Goal: Navigation & Orientation: Find specific page/section

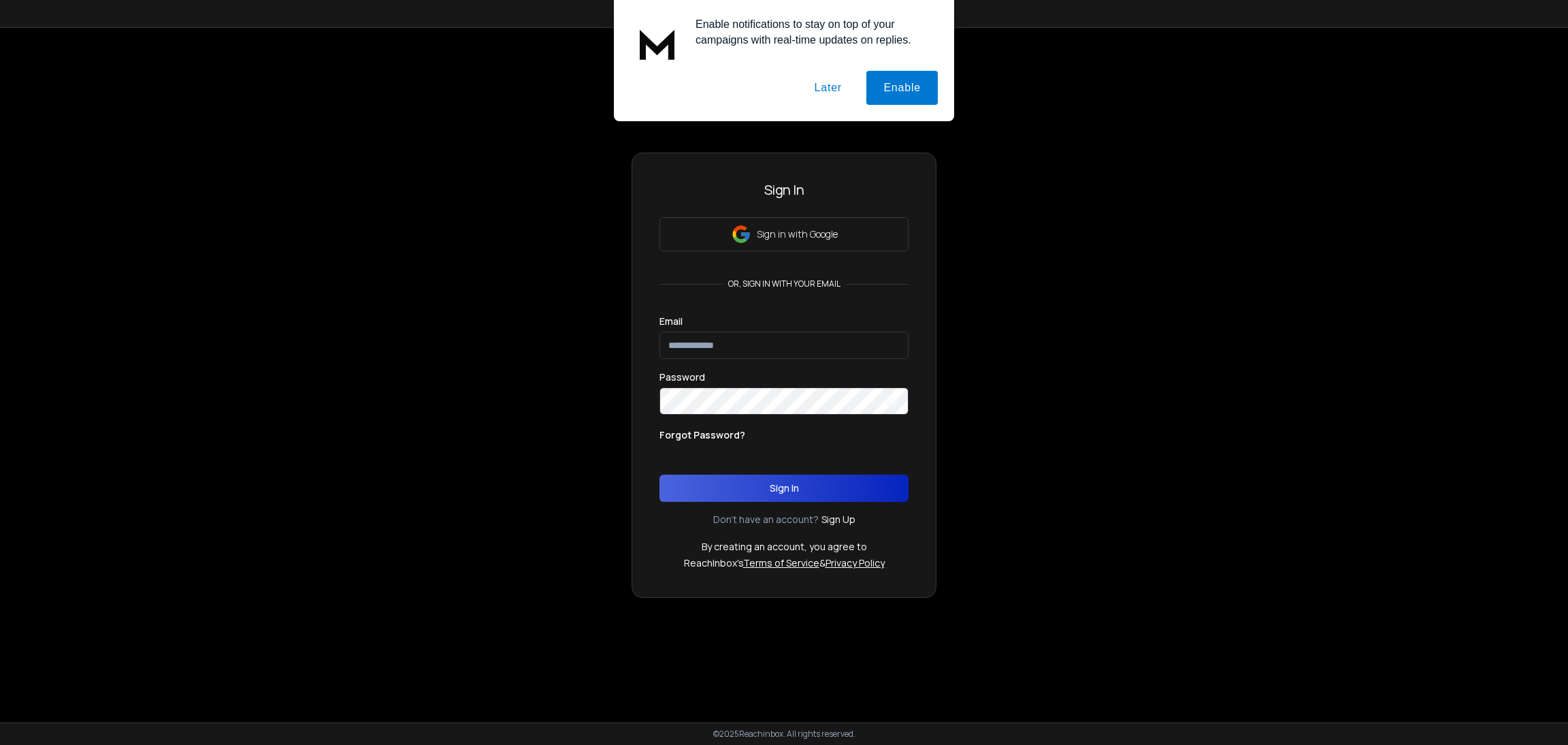
type input "**********"
click at [785, 486] on button "Sign In" at bounding box center [784, 489] width 249 height 27
click at [839, 87] on button "Later" at bounding box center [827, 88] width 61 height 34
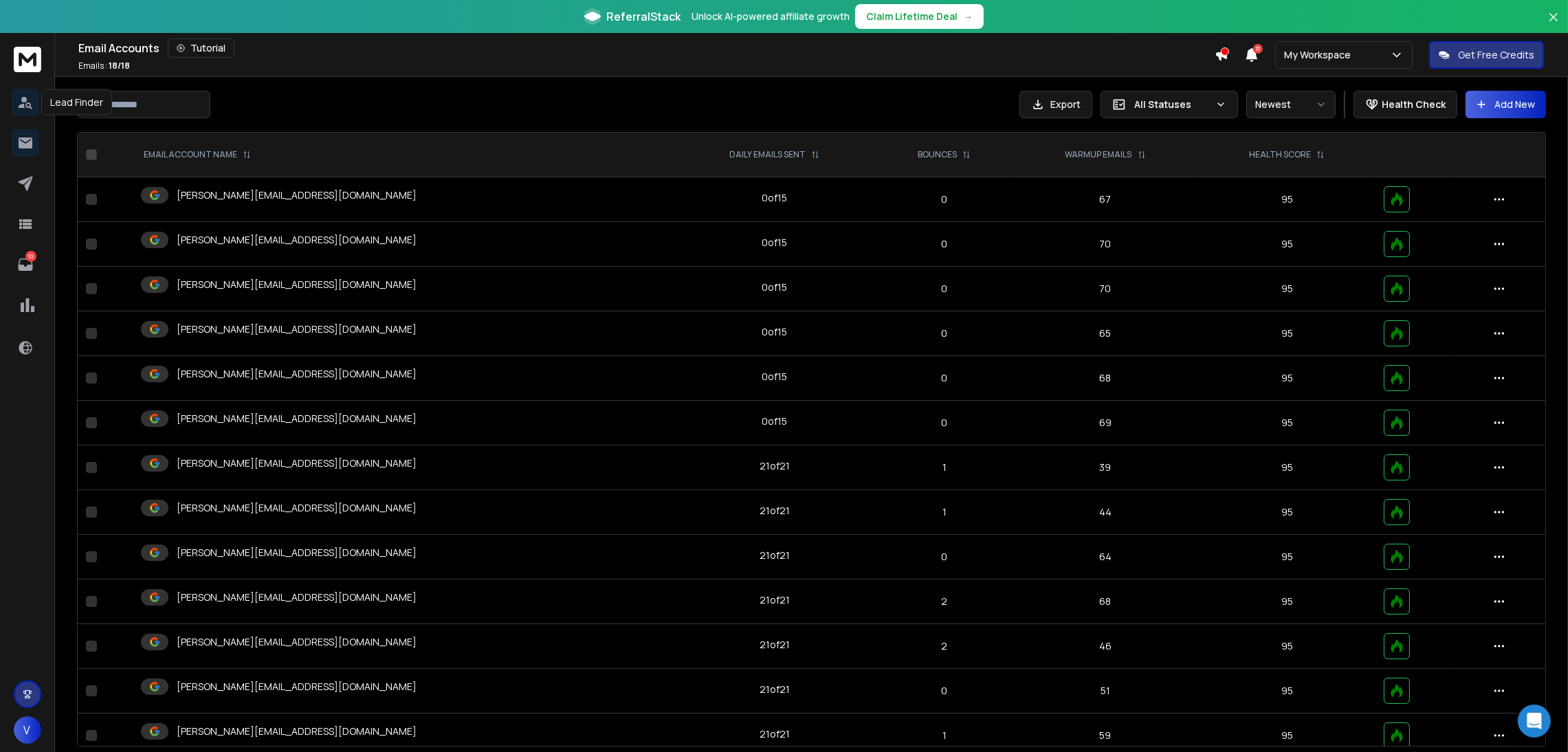
click at [17, 99] on icon at bounding box center [25, 102] width 17 height 17
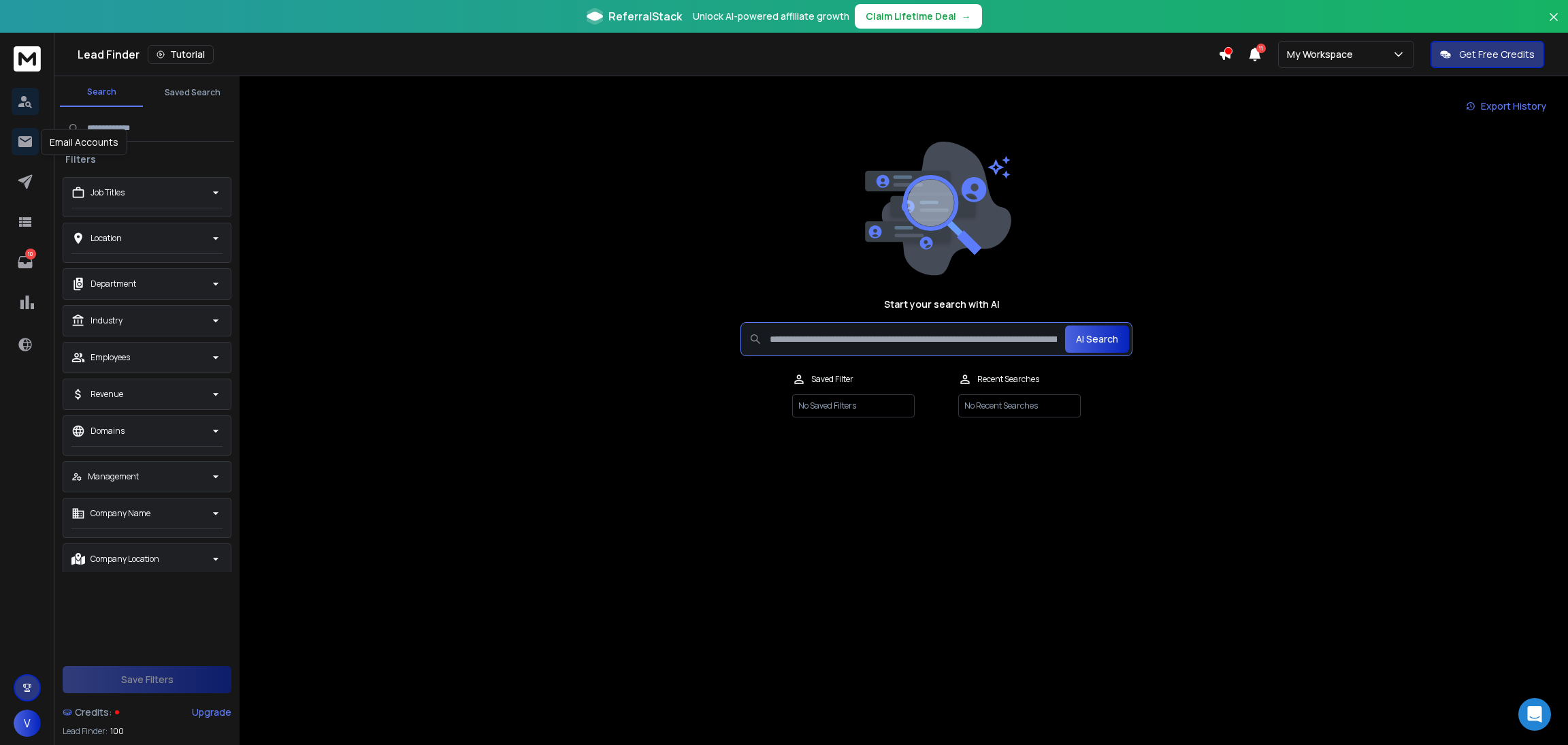
click at [19, 148] on icon at bounding box center [24, 141] width 17 height 17
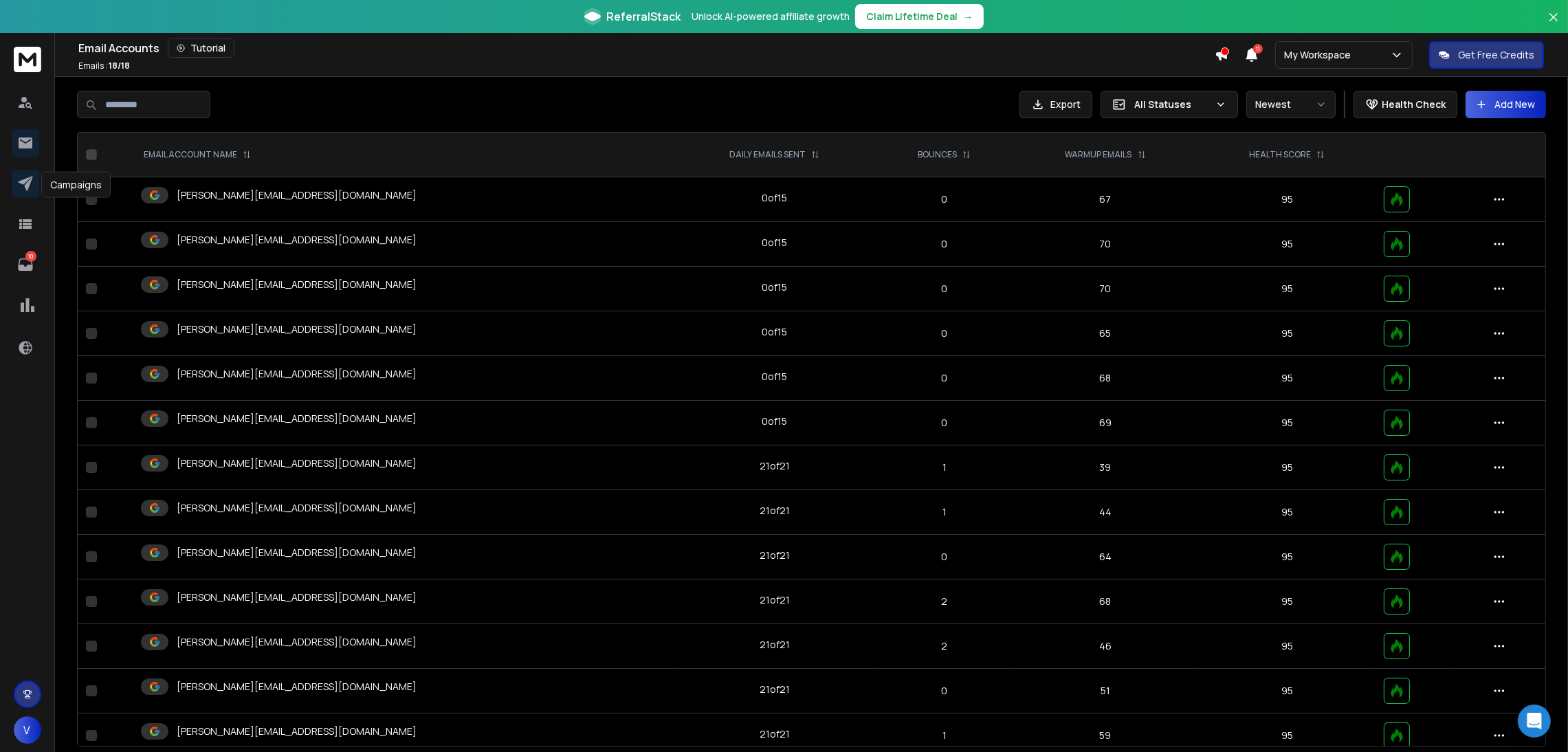
click at [20, 183] on icon at bounding box center [25, 184] width 15 height 15
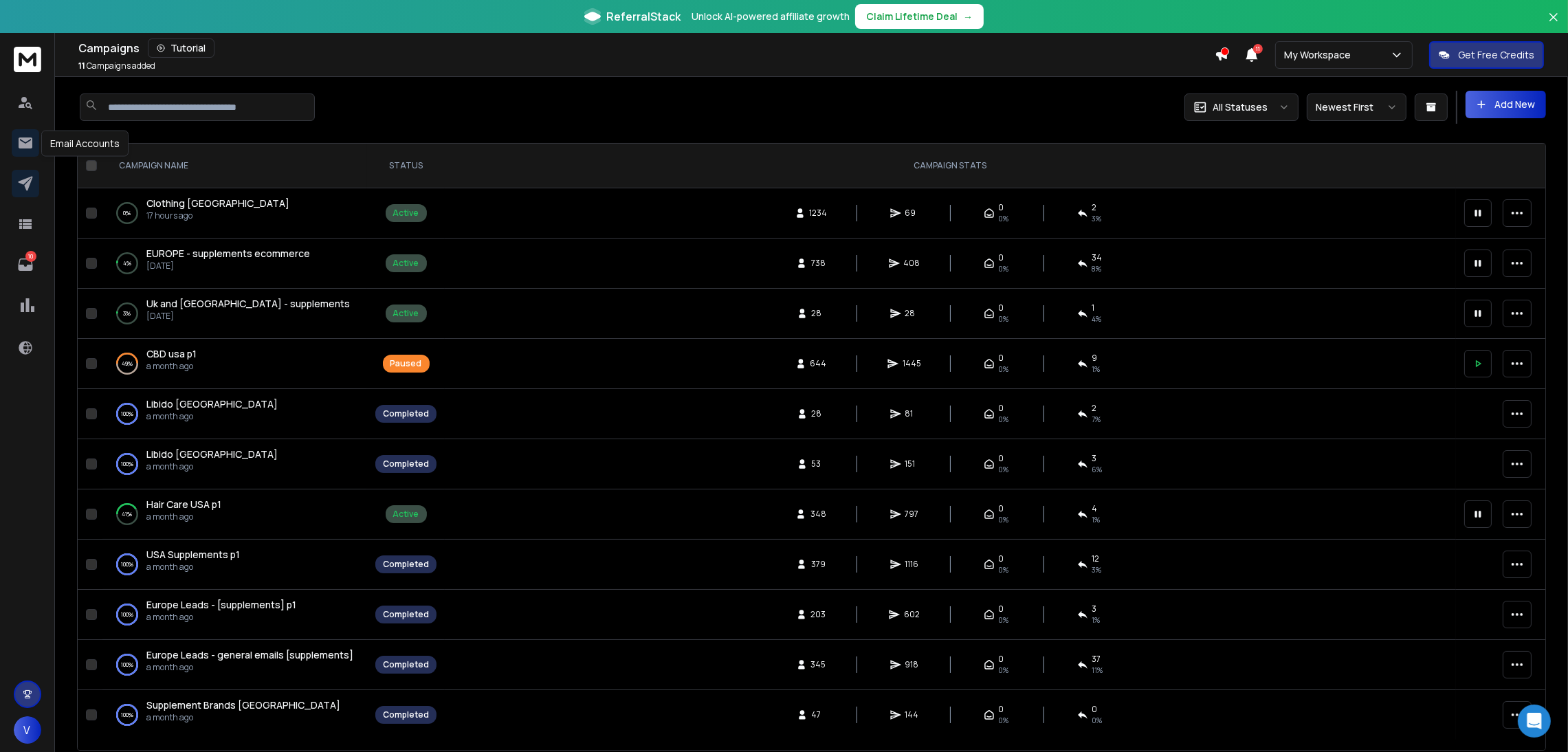
click at [22, 137] on icon at bounding box center [25, 143] width 17 height 17
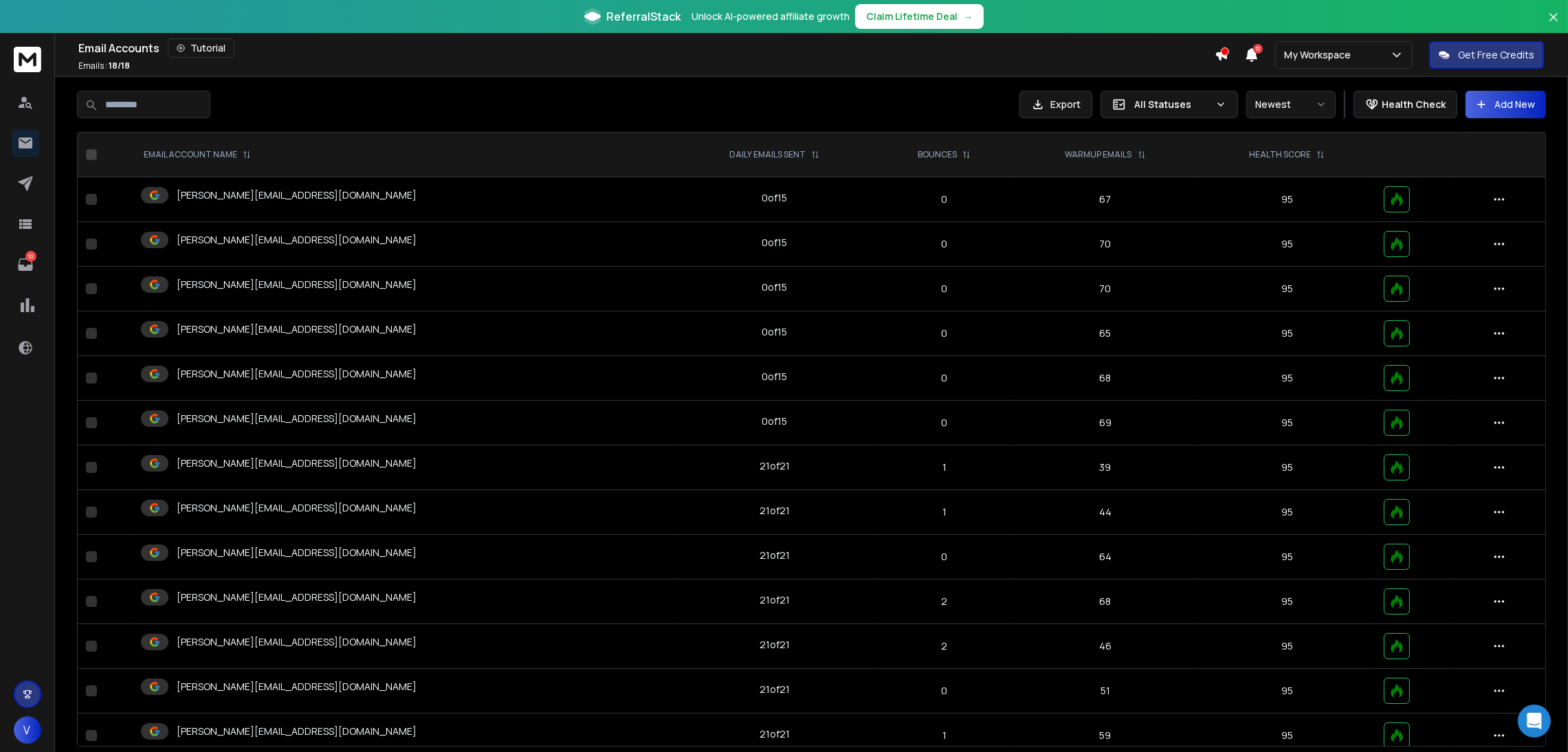
click at [155, 101] on input at bounding box center [144, 104] width 134 height 28
click at [329, 96] on div at bounding box center [543, 104] width 934 height 28
click at [145, 105] on input at bounding box center [144, 104] width 134 height 28
click at [324, 104] on div at bounding box center [543, 104] width 934 height 28
click at [168, 92] on input at bounding box center [144, 104] width 134 height 28
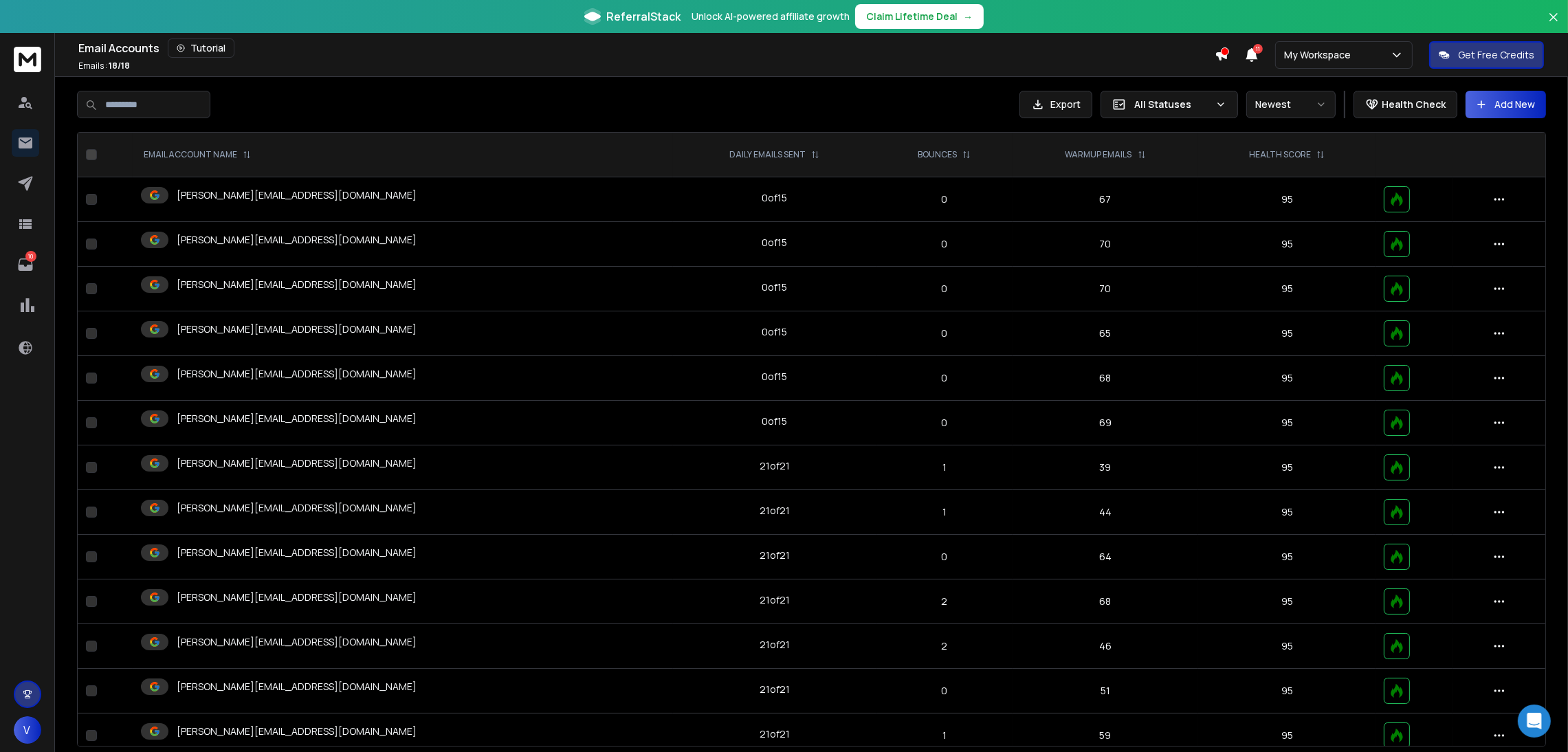
click at [110, 107] on input at bounding box center [144, 104] width 134 height 28
click at [271, 107] on div at bounding box center [543, 104] width 934 height 28
click at [187, 105] on input at bounding box center [144, 104] width 134 height 28
click at [324, 100] on div at bounding box center [543, 104] width 934 height 28
click at [184, 100] on input at bounding box center [144, 104] width 134 height 28
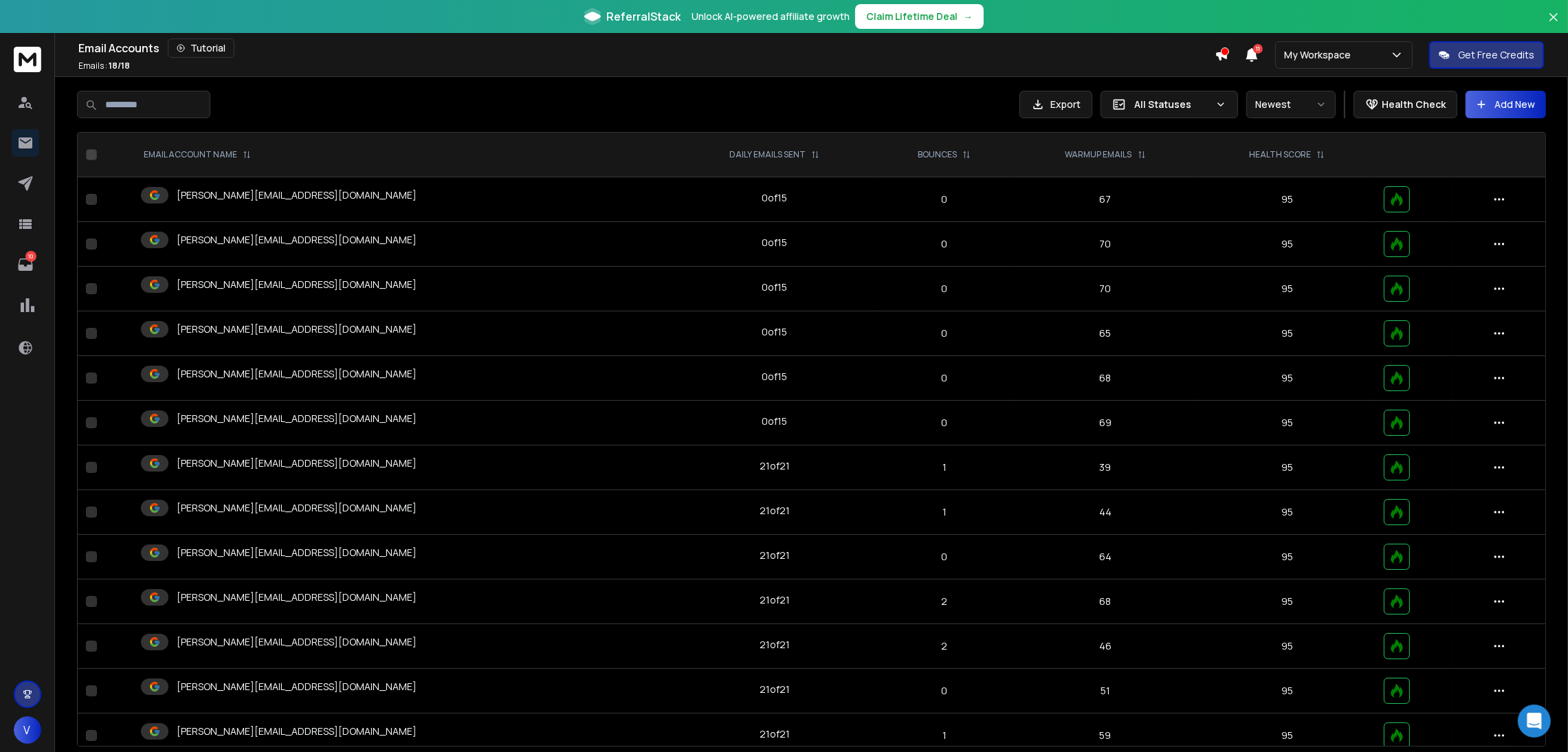
click at [302, 103] on div at bounding box center [543, 104] width 934 height 28
click at [123, 108] on input at bounding box center [144, 104] width 134 height 28
click at [330, 107] on div at bounding box center [543, 104] width 934 height 28
click at [167, 102] on input at bounding box center [144, 104] width 134 height 28
click at [324, 99] on div at bounding box center [543, 104] width 934 height 28
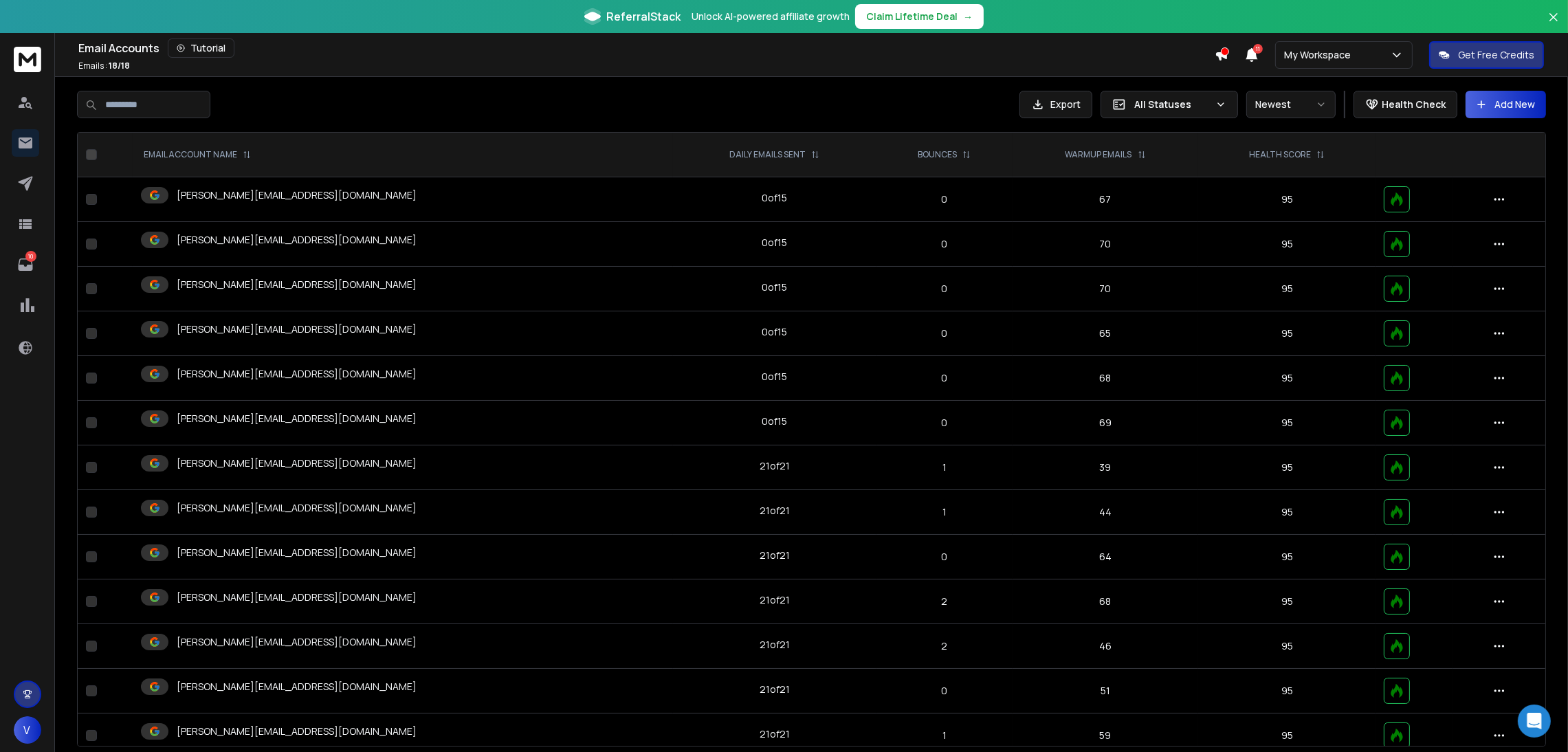
click at [157, 99] on input at bounding box center [144, 104] width 134 height 28
click at [290, 96] on div at bounding box center [543, 104] width 934 height 28
click at [138, 96] on input at bounding box center [144, 104] width 134 height 28
click at [287, 94] on div at bounding box center [543, 104] width 934 height 28
click at [139, 94] on input at bounding box center [144, 104] width 134 height 28
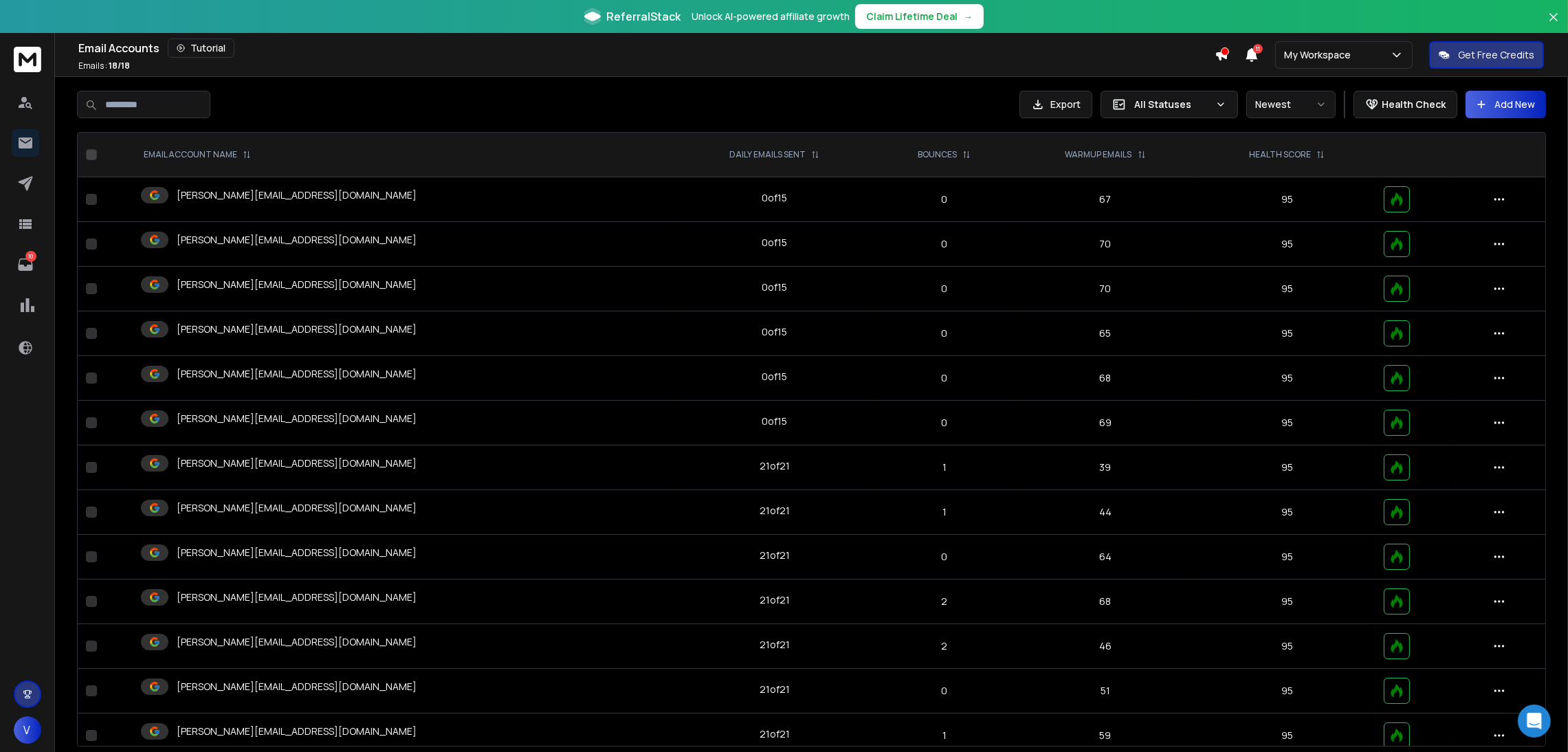
click at [331, 93] on div at bounding box center [543, 104] width 934 height 28
click at [110, 94] on input at bounding box center [144, 104] width 134 height 28
click at [273, 102] on div at bounding box center [543, 104] width 934 height 28
click at [20, 187] on icon at bounding box center [25, 183] width 17 height 17
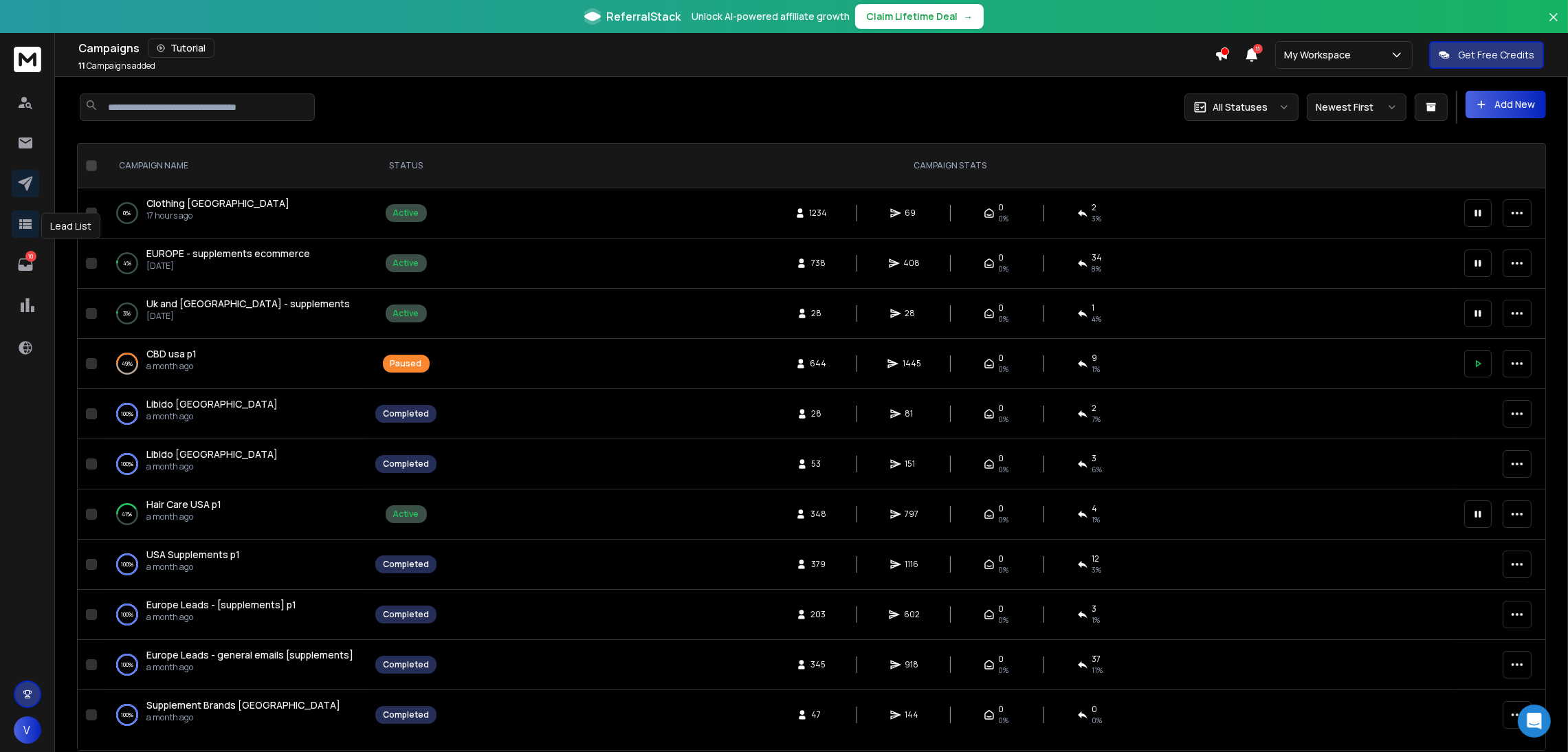
click at [20, 229] on icon at bounding box center [26, 224] width 13 height 10
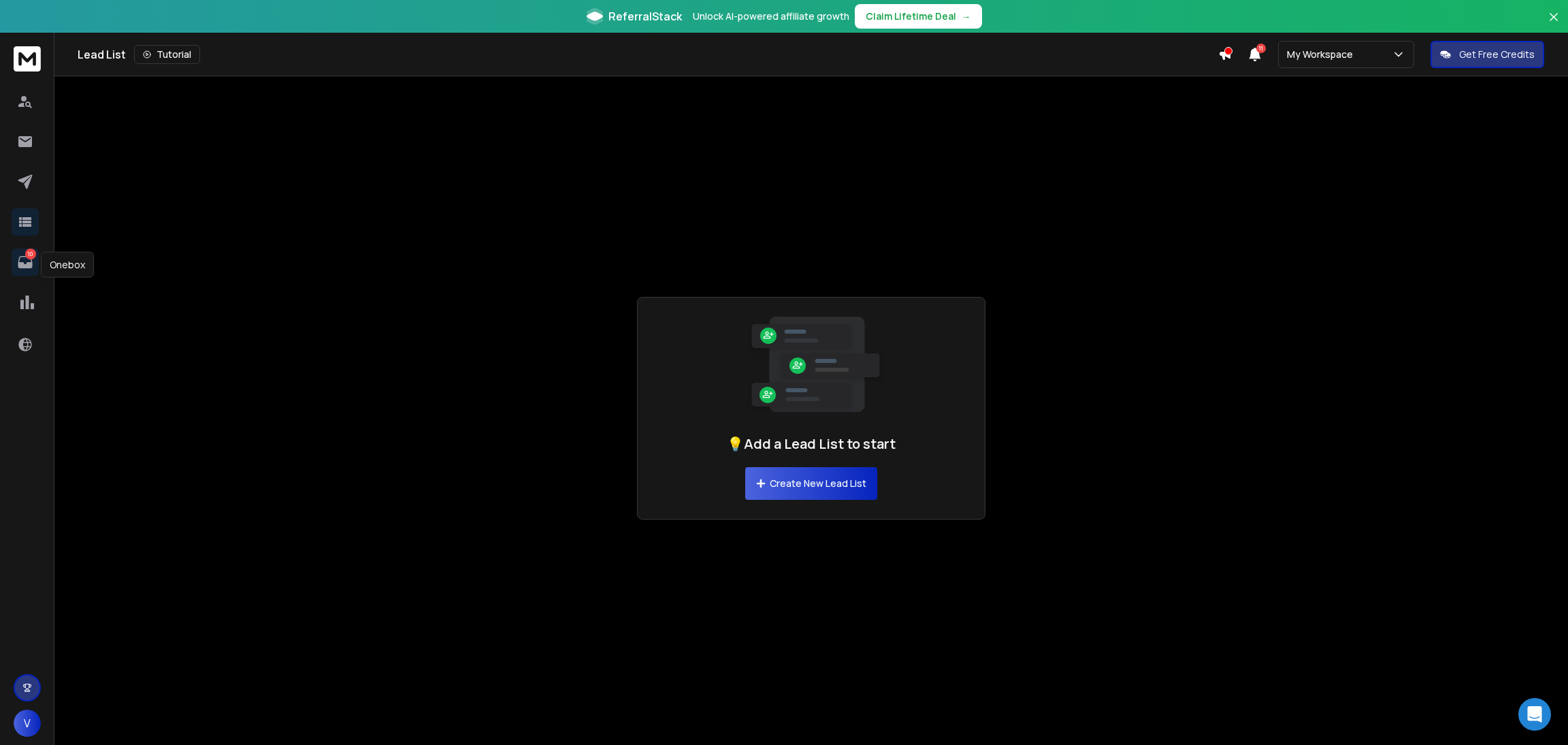
click at [23, 263] on icon at bounding box center [24, 262] width 17 height 17
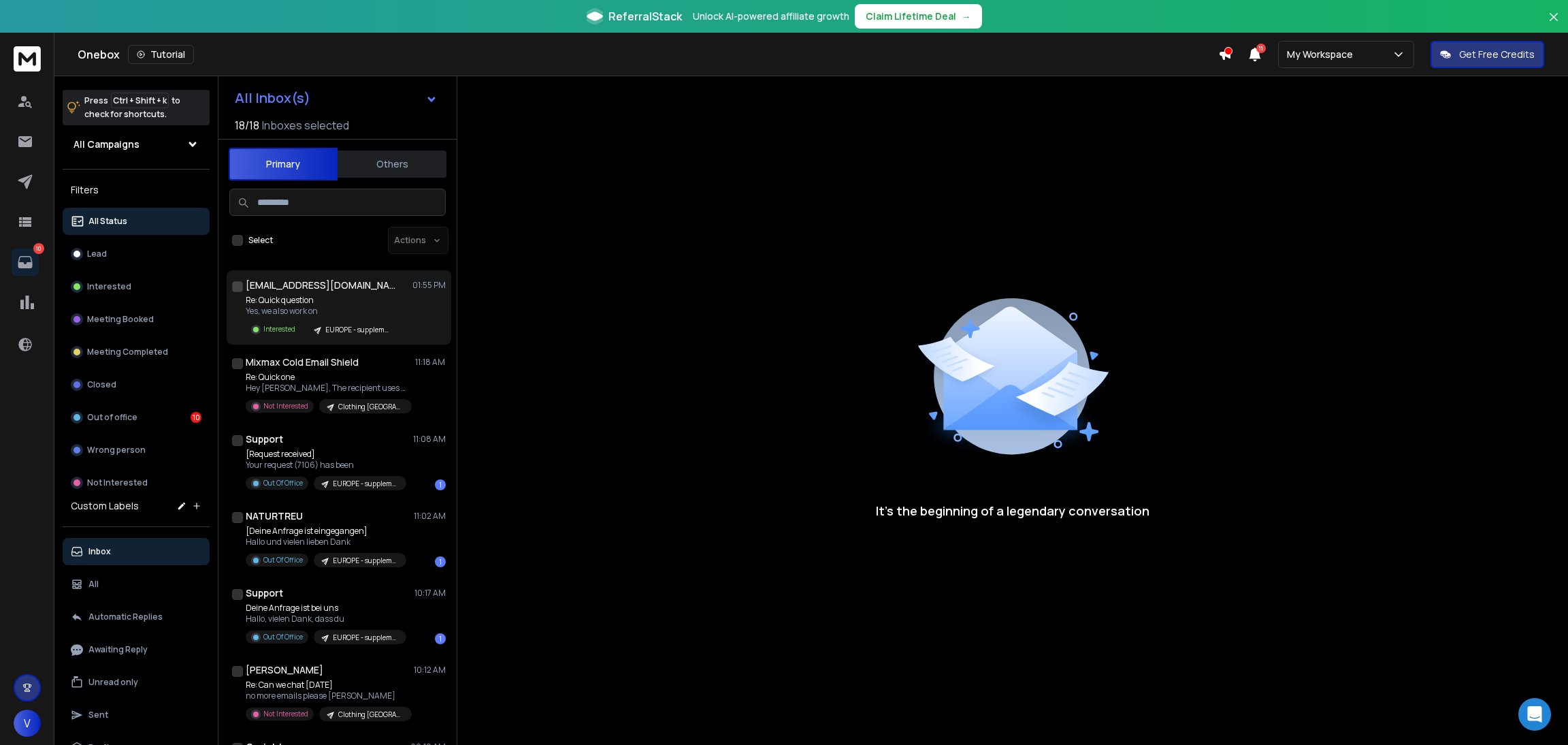
click at [368, 298] on p "Re: Quick question" at bounding box center [322, 299] width 153 height 11
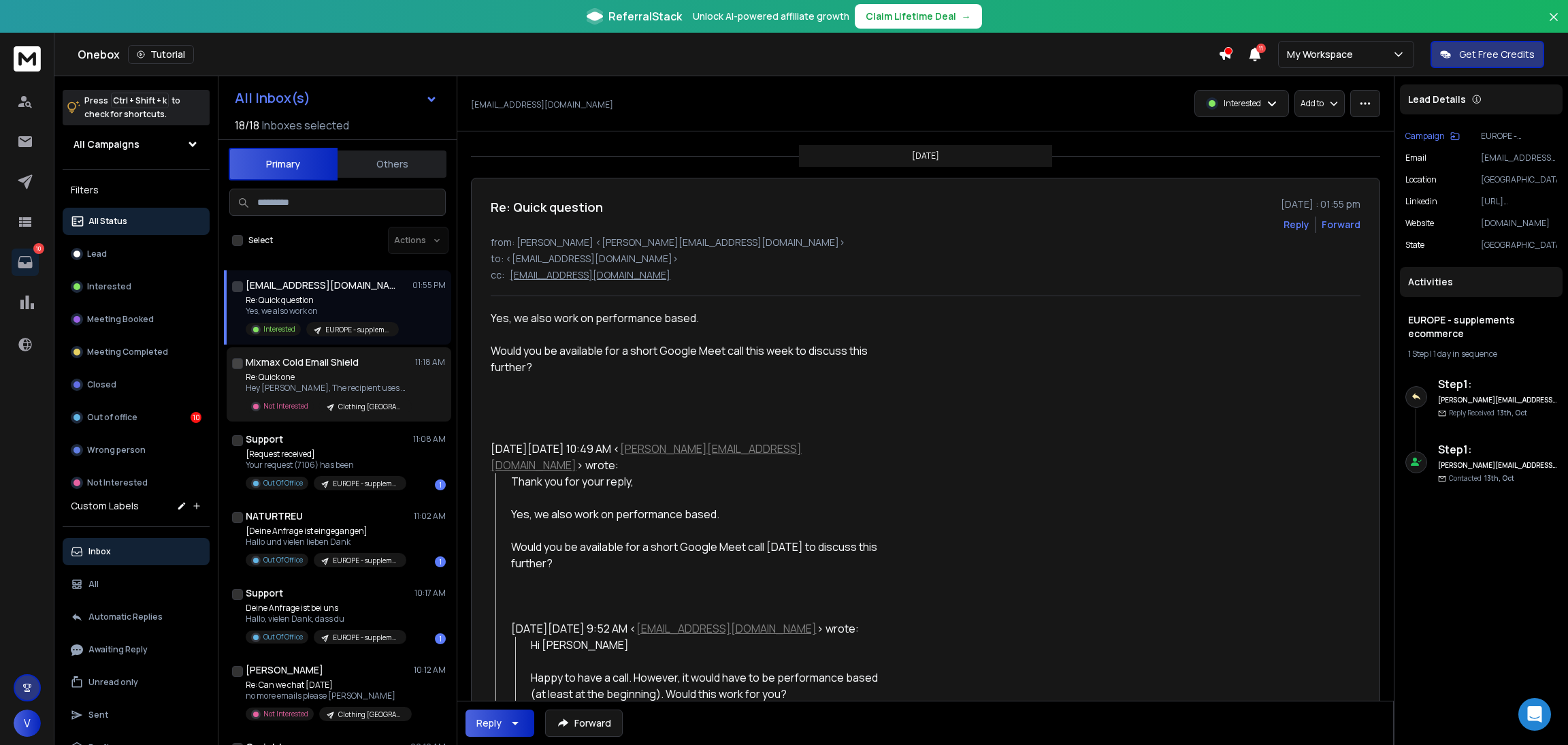
click at [338, 369] on h1 "Mixmax Cold Email Shield" at bounding box center [302, 363] width 113 height 14
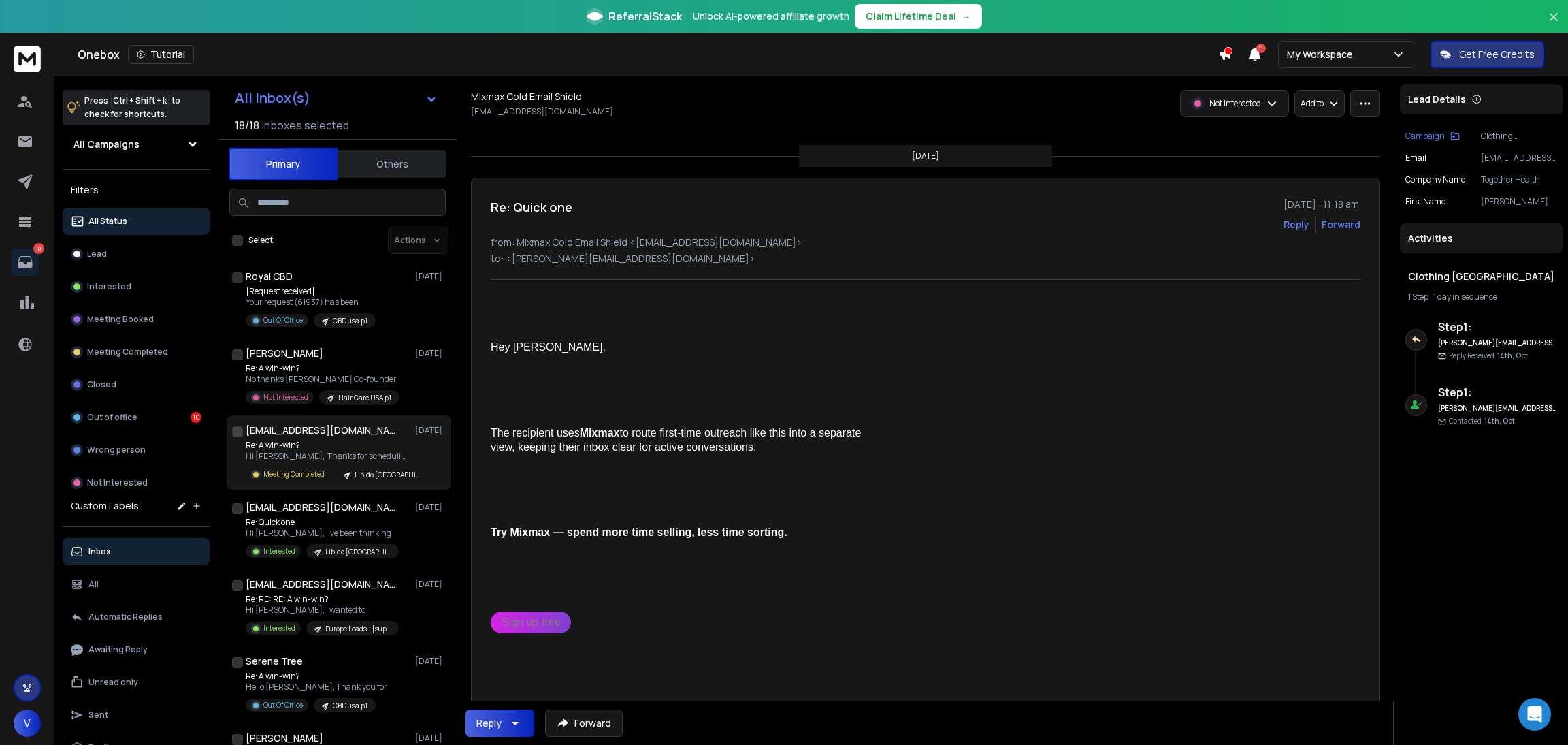
scroll to position [2043, 0]
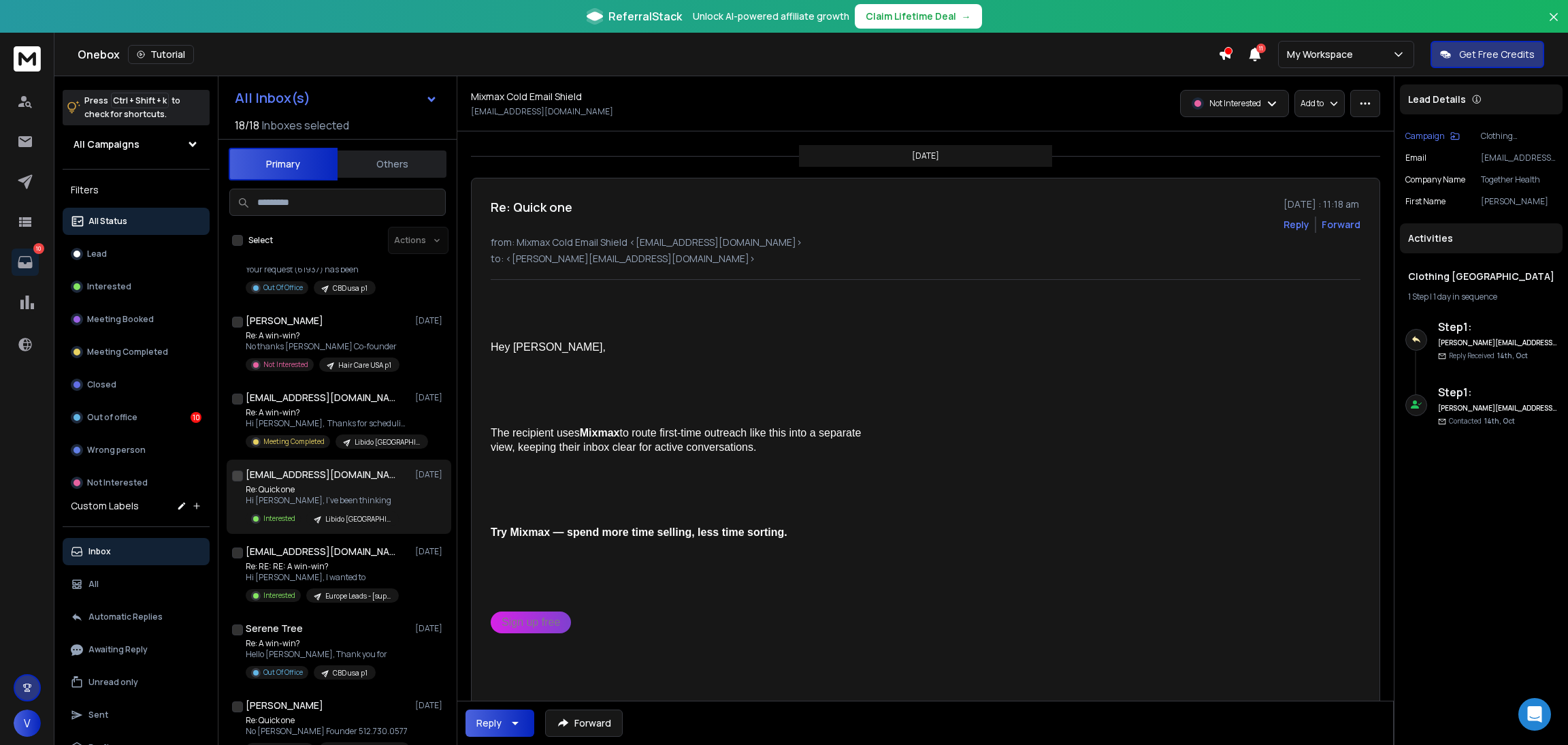
click at [381, 486] on div "Re: Quick one Hi [PERSON_NAME], I’ve been thinking Interested Libido [GEOGRAPHI…" at bounding box center [345, 505] width 200 height 42
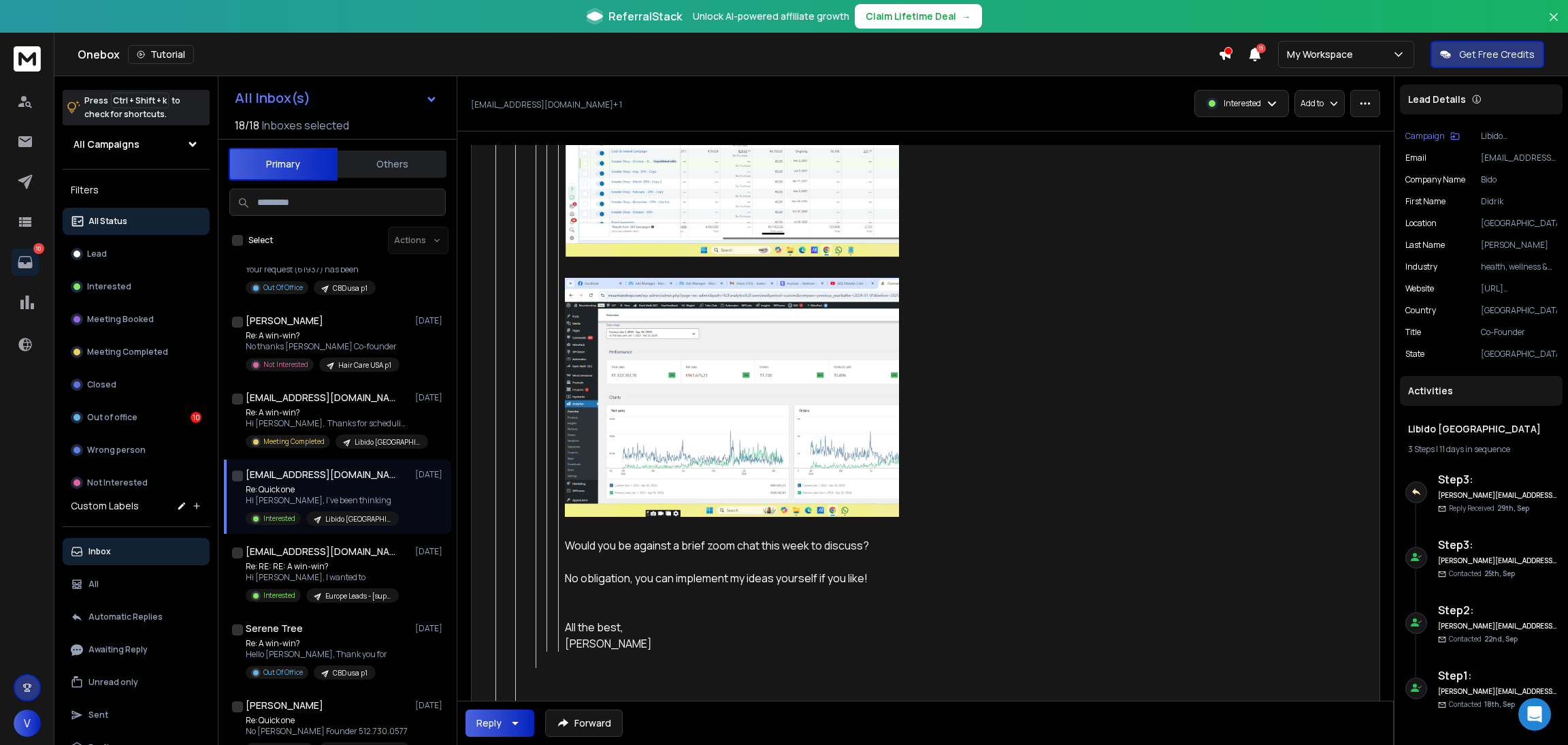
scroll to position [1961, 0]
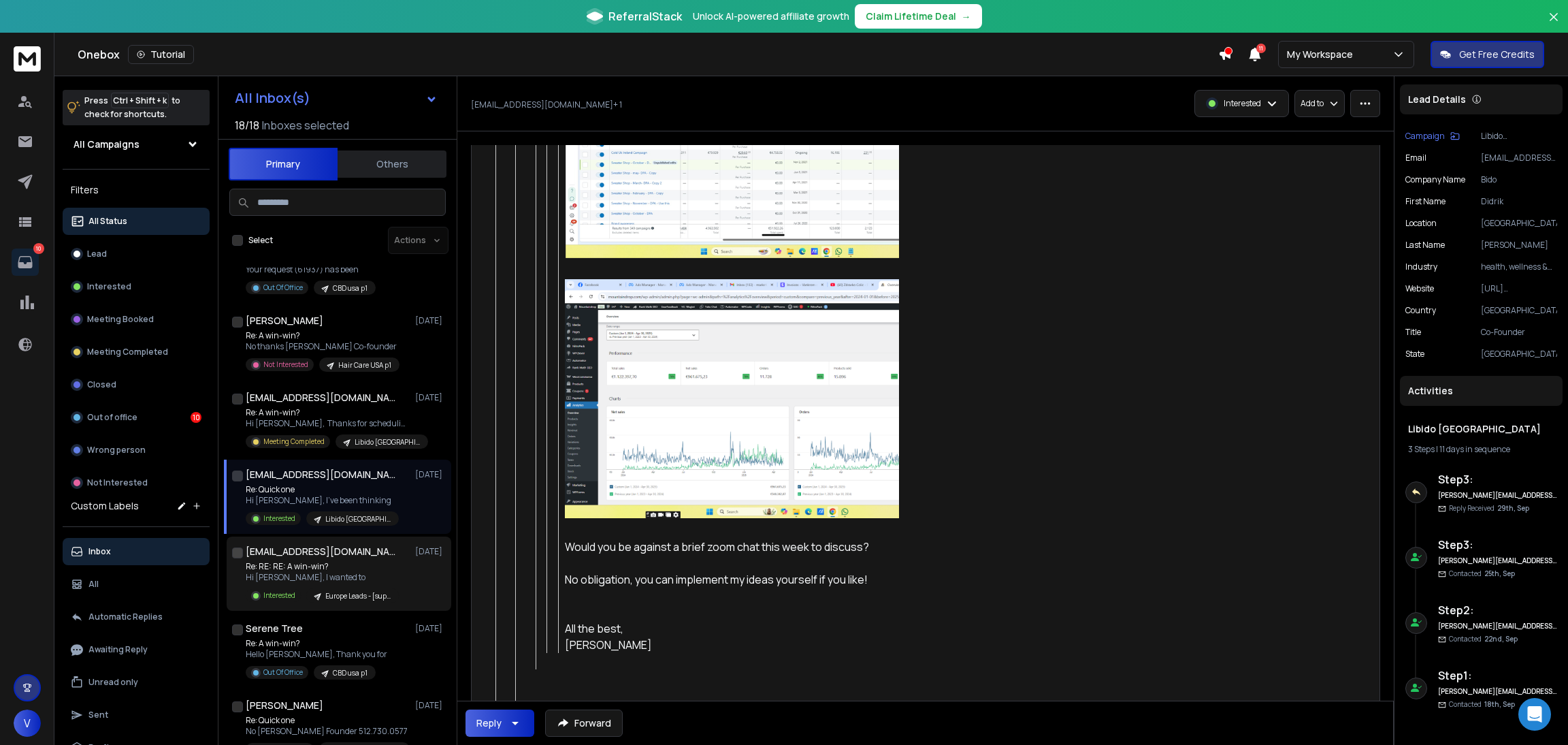
click at [376, 569] on p "Re: RE: RE: A win-win?" at bounding box center [322, 567] width 153 height 11
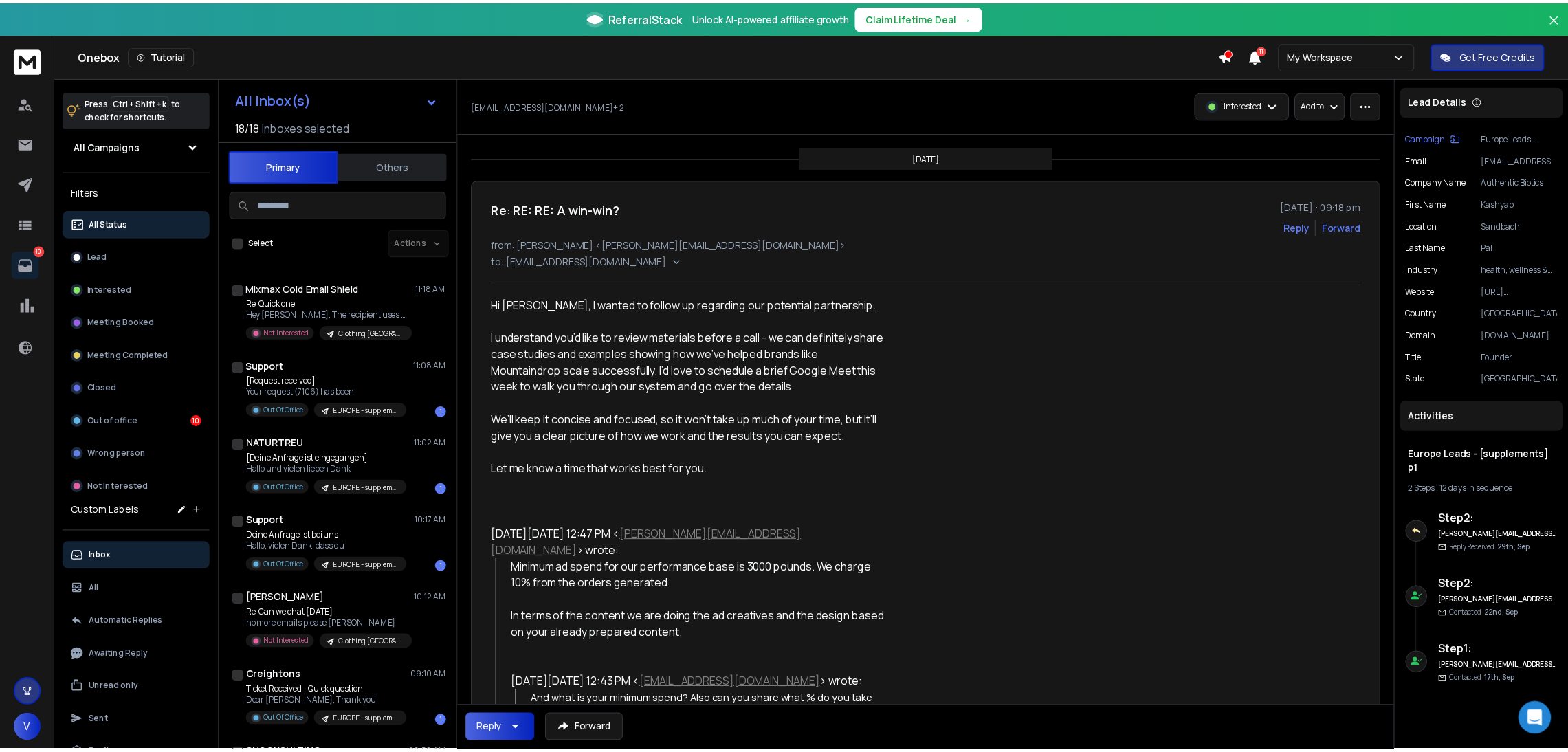
scroll to position [0, 0]
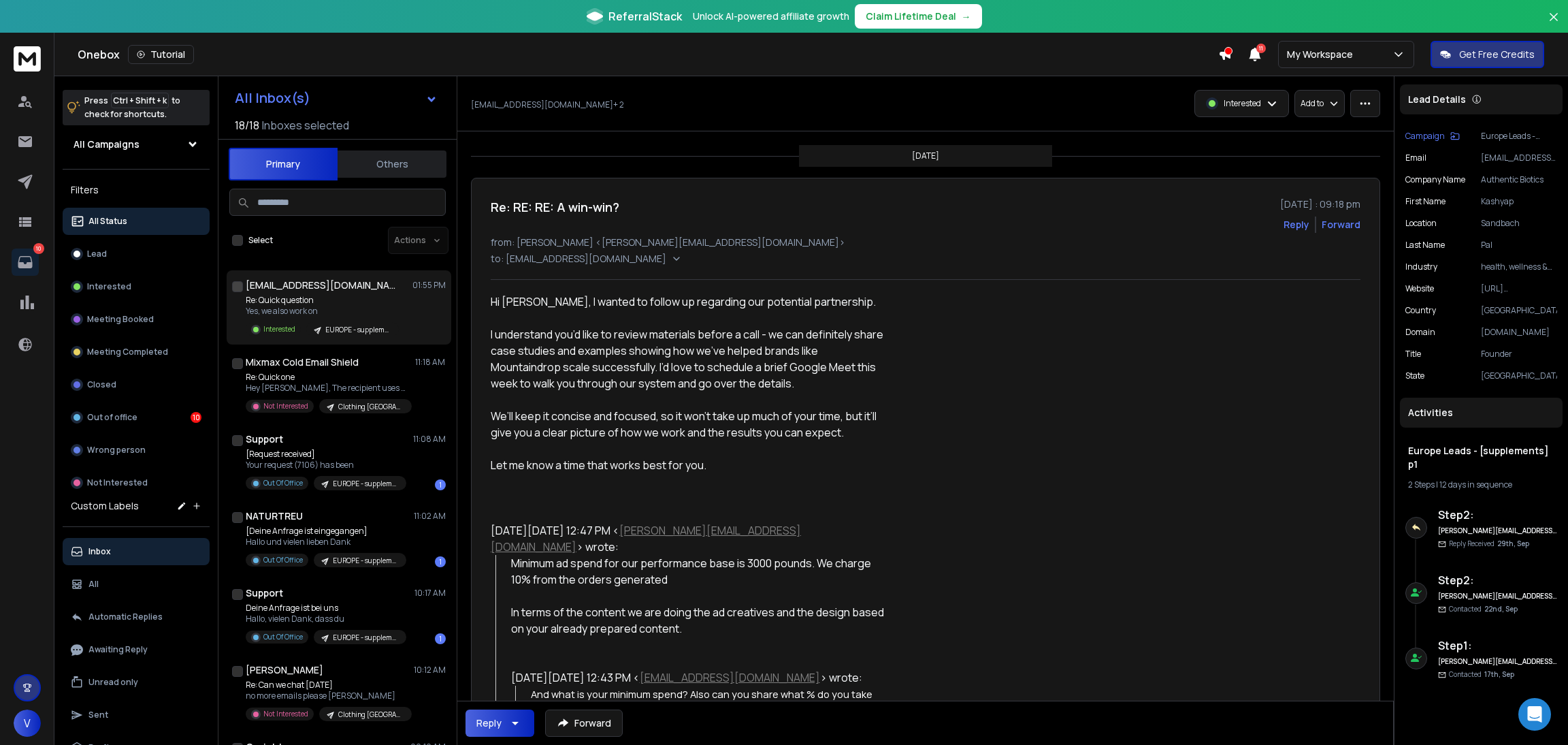
click at [369, 303] on p "Re: Quick question" at bounding box center [322, 299] width 153 height 11
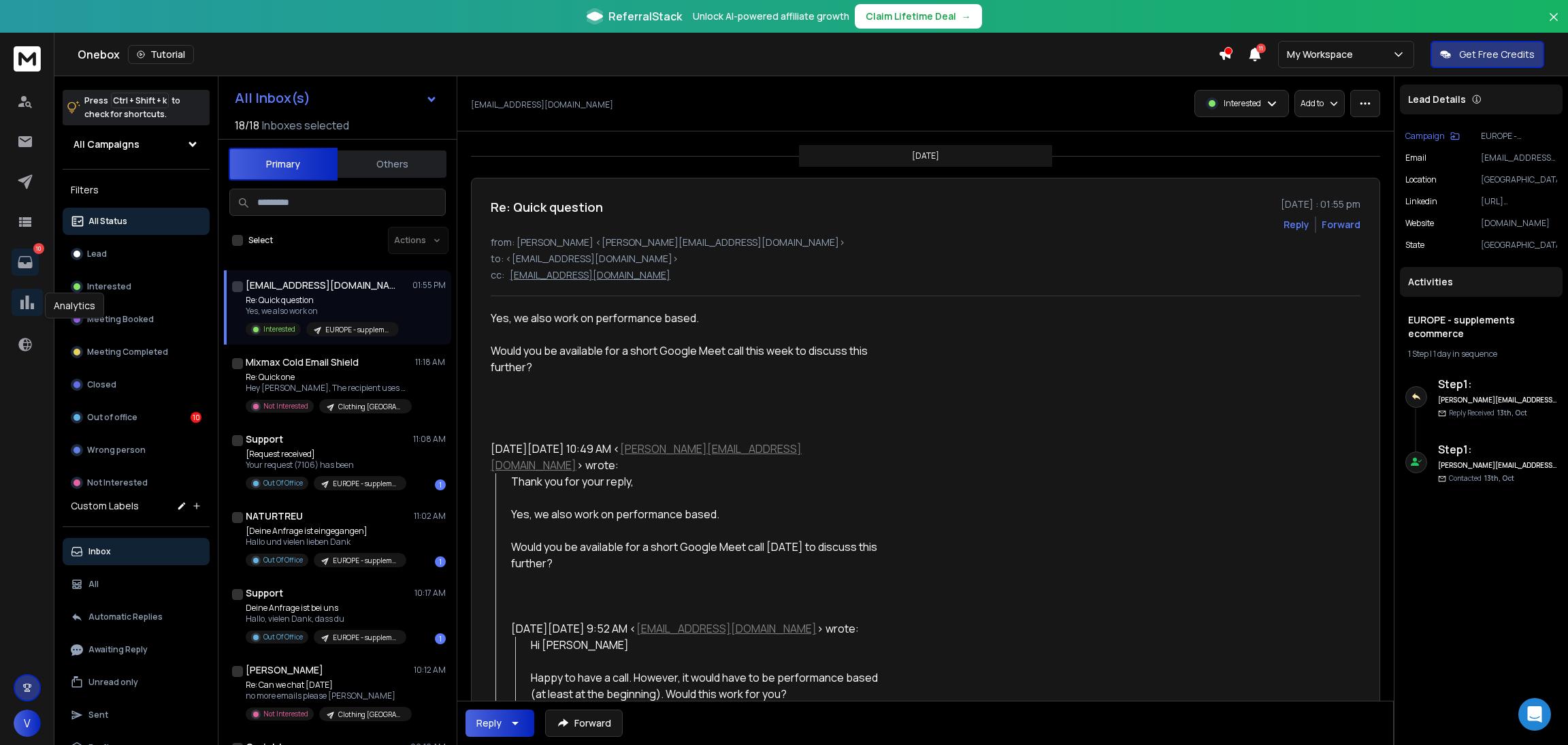
click at [26, 302] on icon at bounding box center [27, 302] width 14 height 14
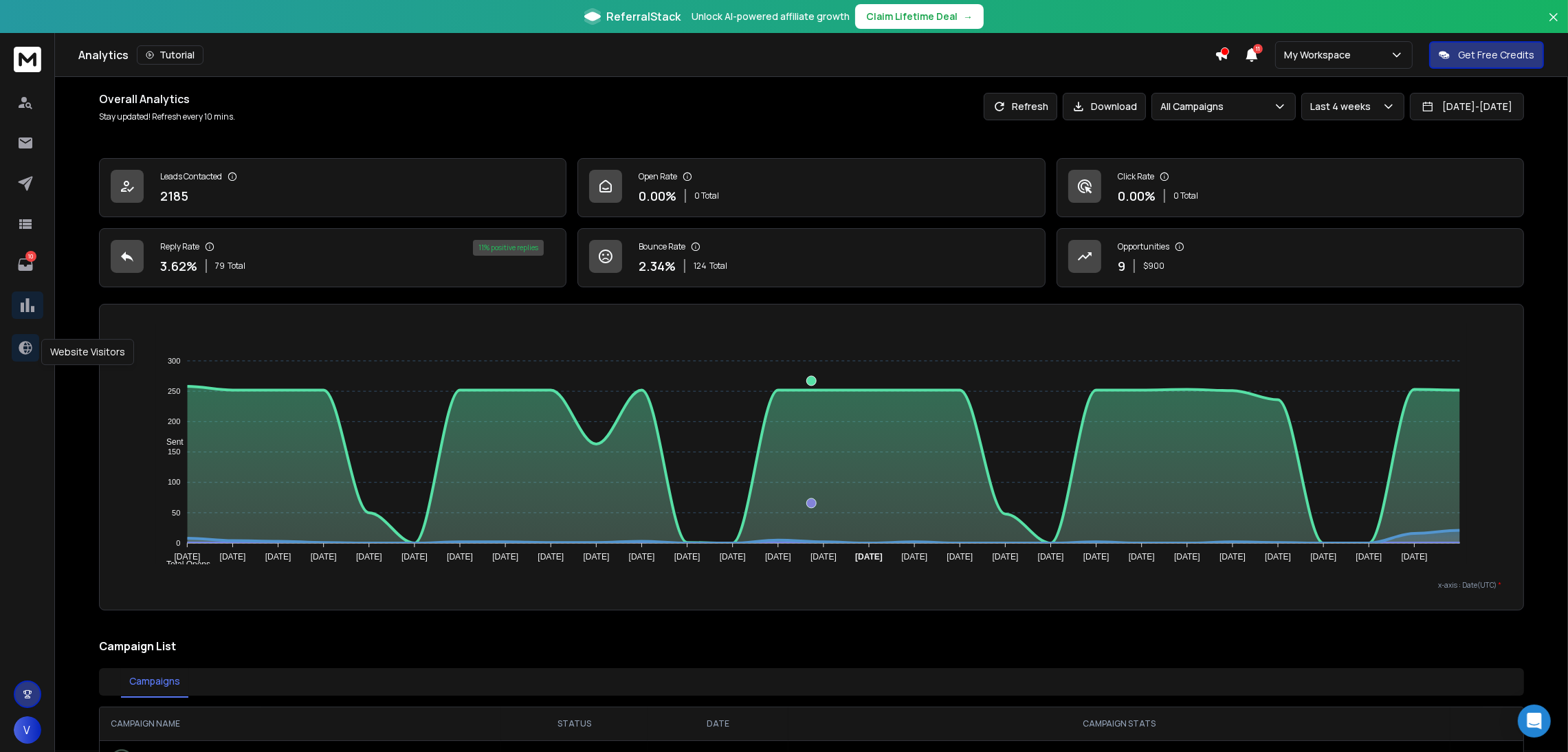
click at [27, 348] on icon at bounding box center [25, 347] width 17 height 17
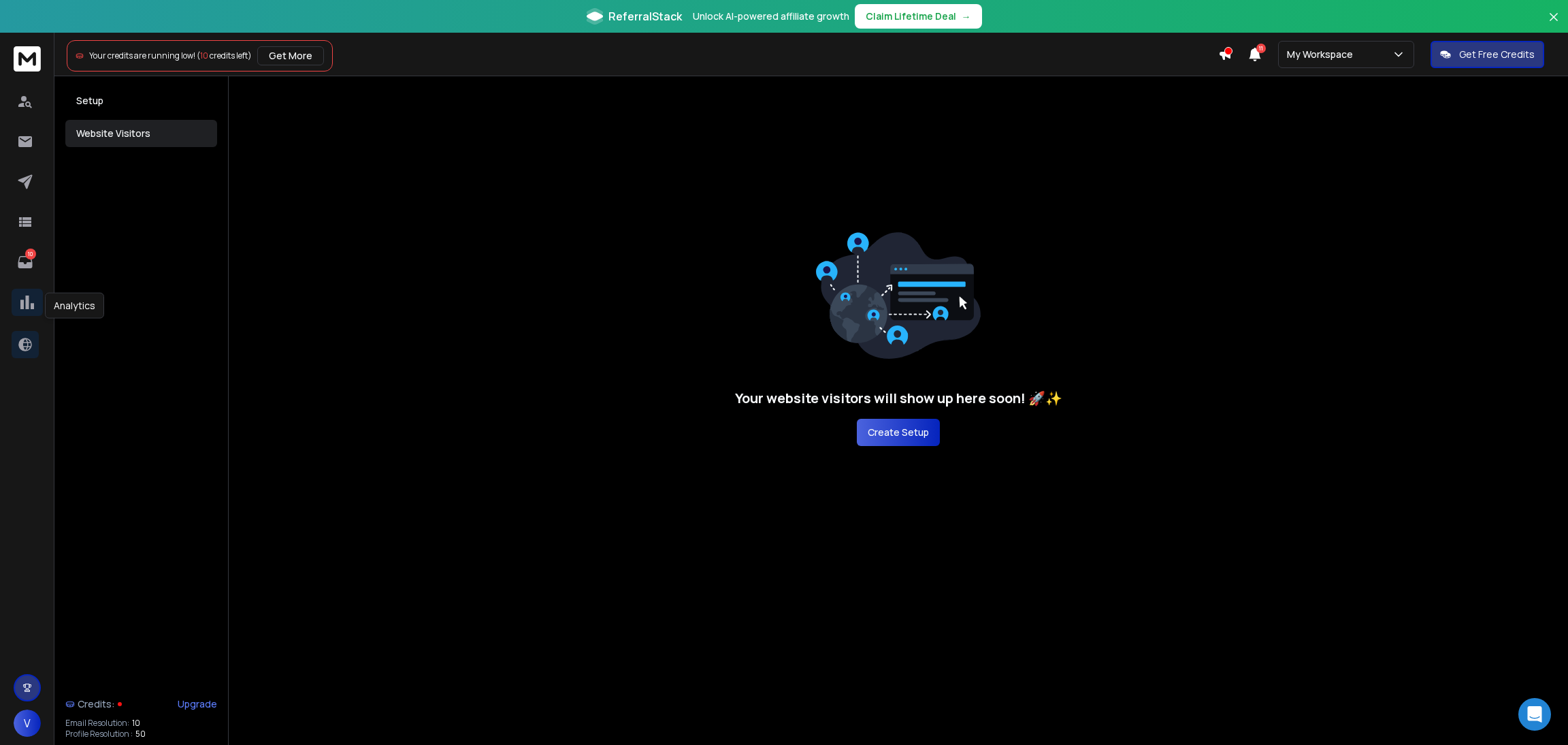
click at [26, 306] on icon at bounding box center [27, 302] width 14 height 14
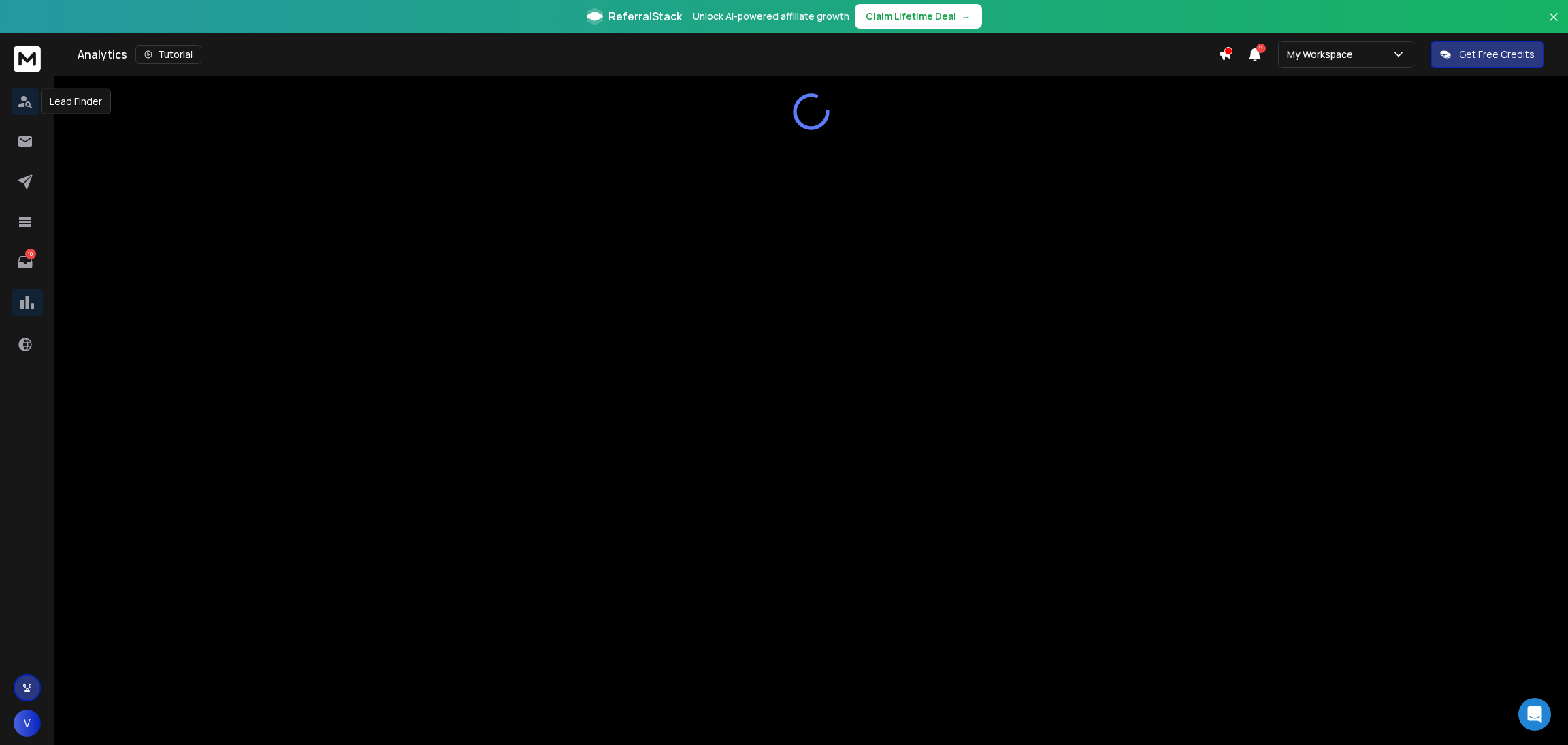
click at [23, 103] on icon at bounding box center [24, 101] width 17 height 17
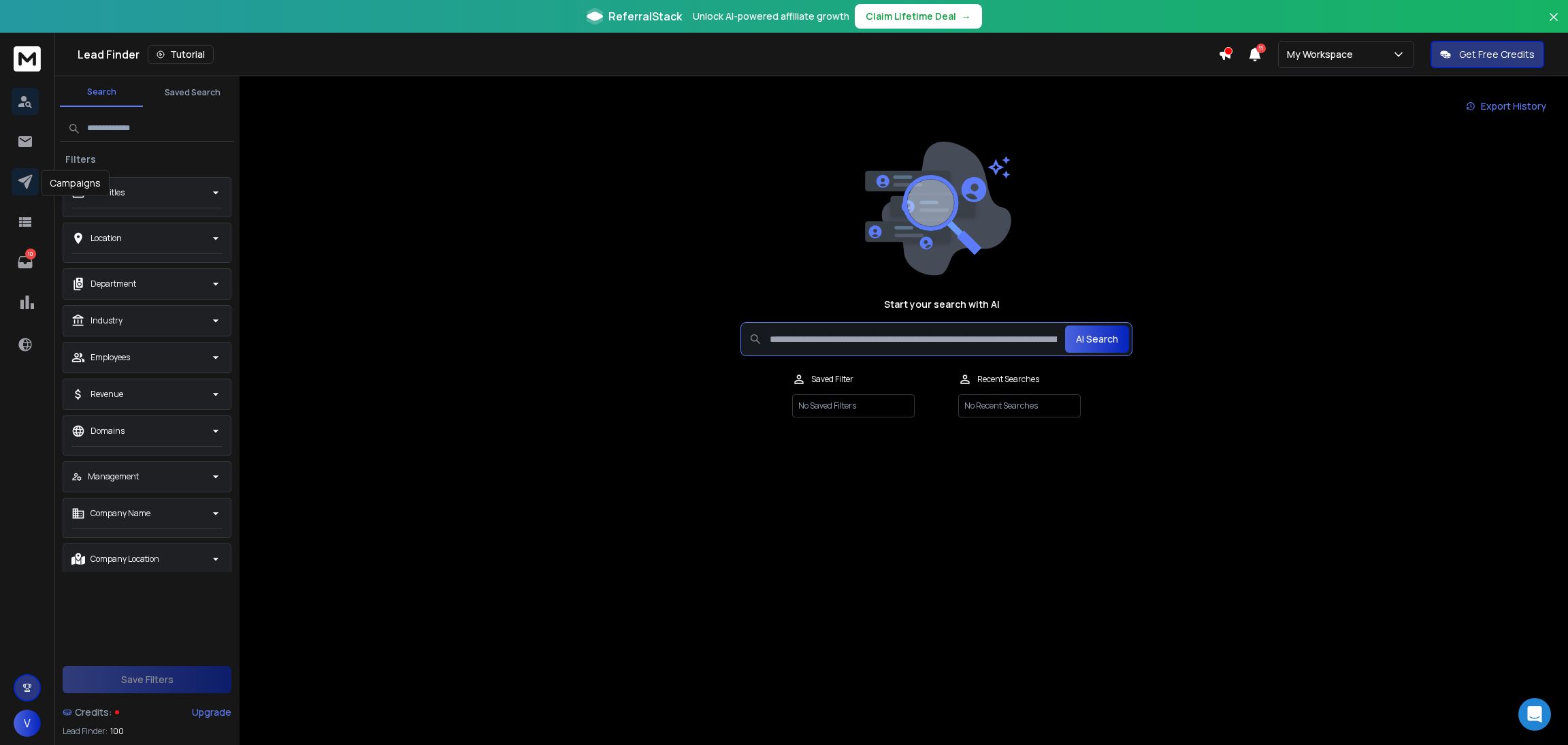
click at [30, 173] on link at bounding box center [25, 182] width 27 height 27
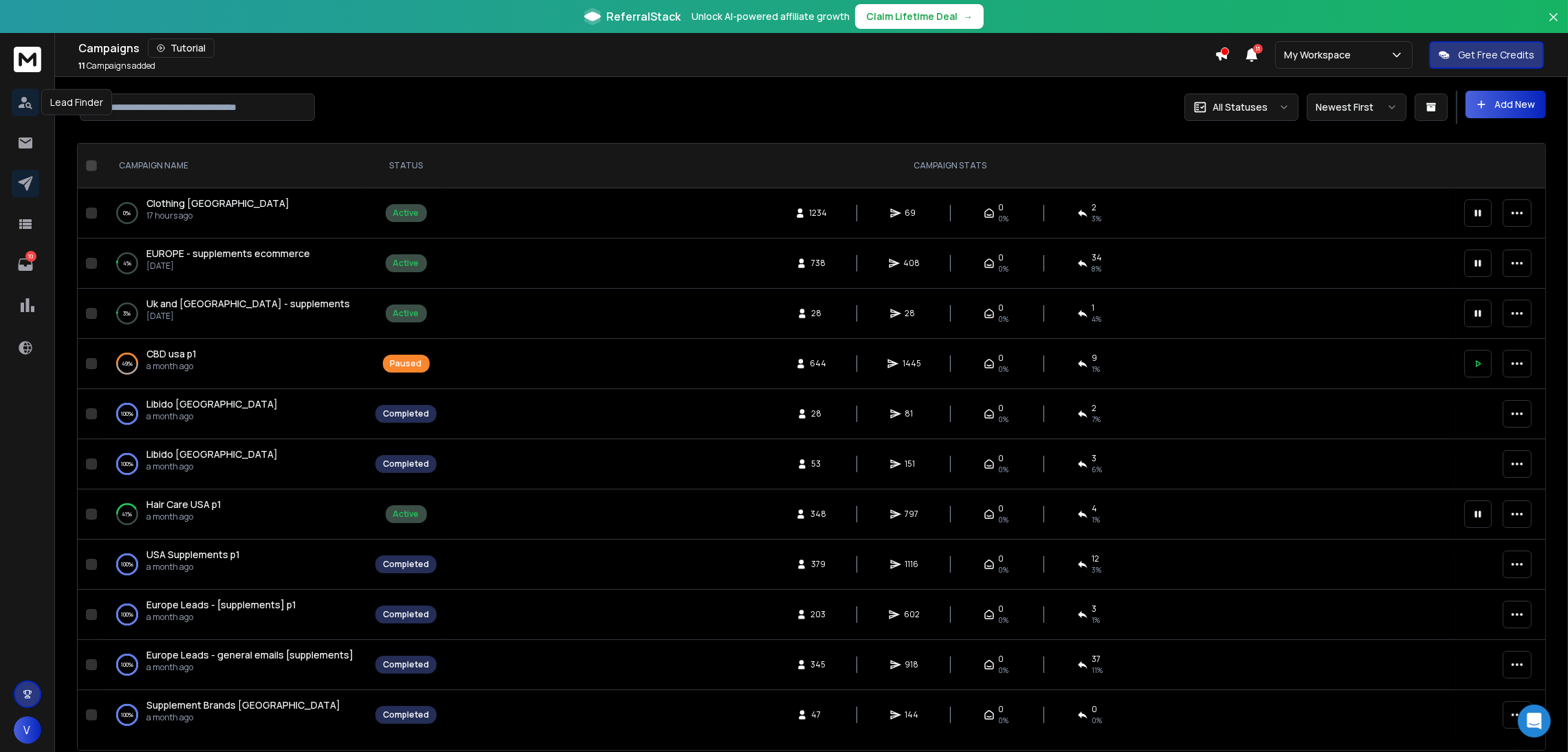
click at [27, 100] on icon at bounding box center [25, 102] width 17 height 17
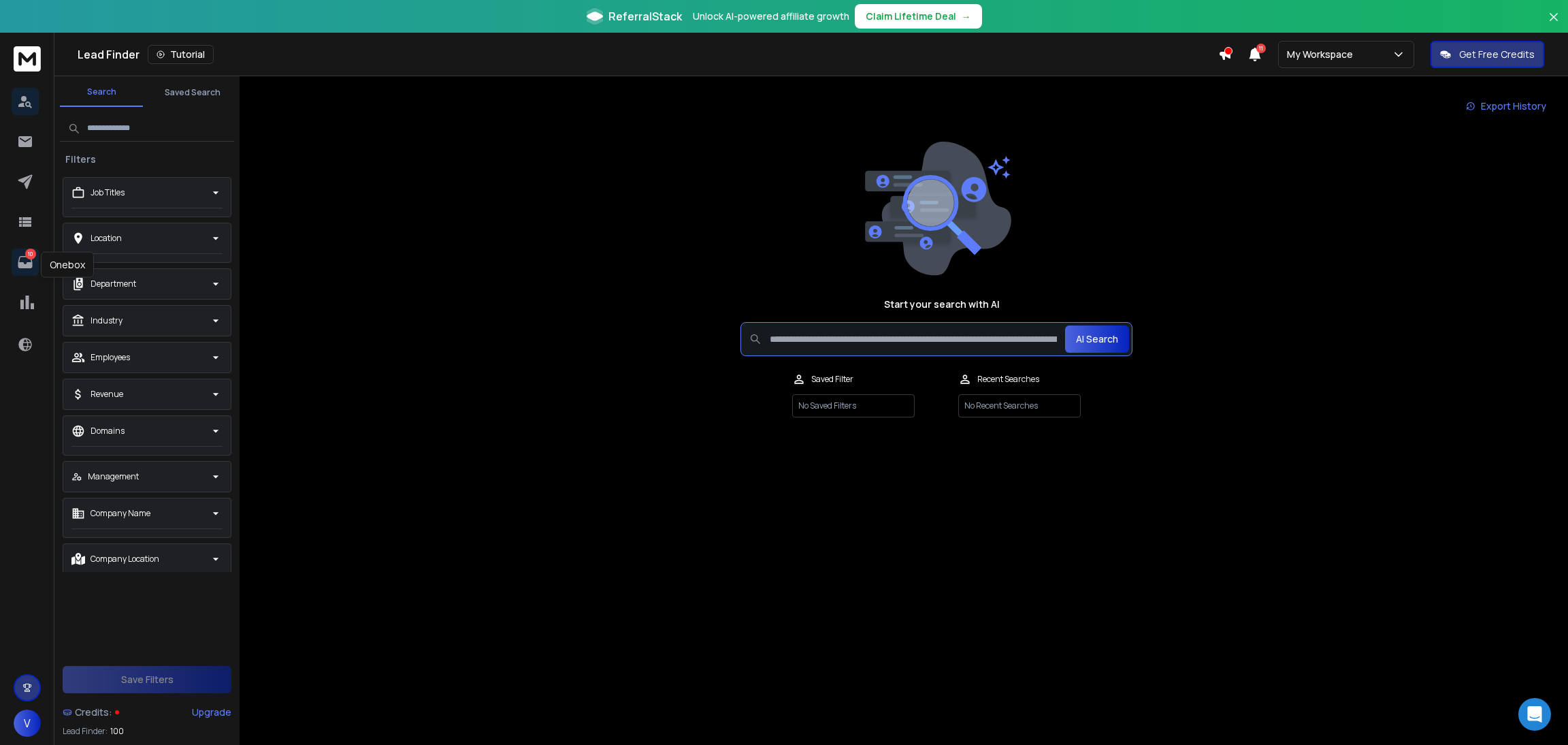
click at [30, 257] on p "10" at bounding box center [30, 254] width 11 height 11
